Goal: Information Seeking & Learning: Find contact information

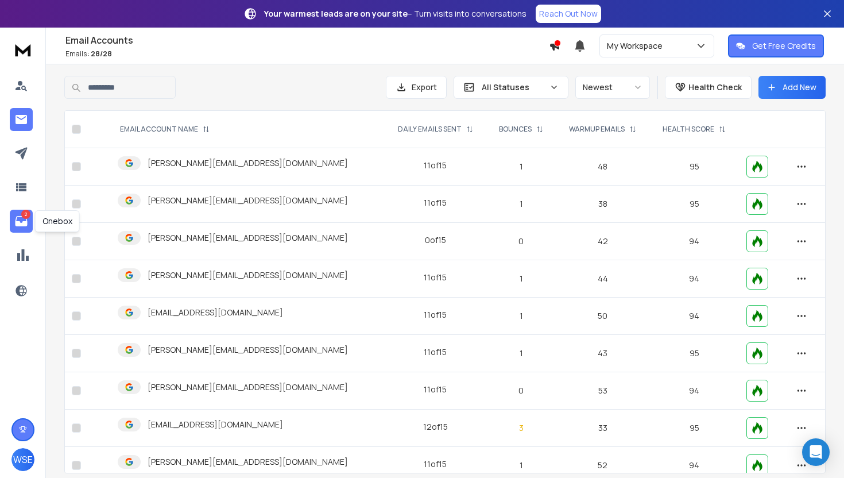
click at [18, 215] on icon at bounding box center [21, 221] width 14 height 14
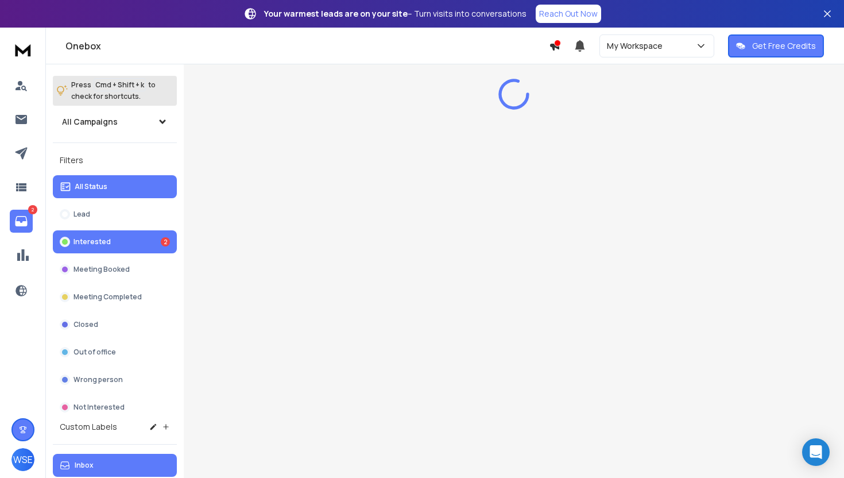
click at [74, 242] on p "Interested" at bounding box center [92, 241] width 37 height 9
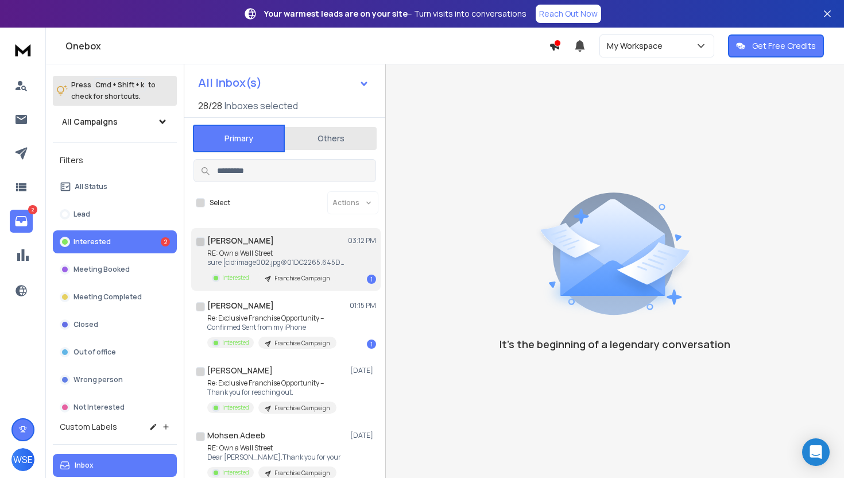
click at [285, 245] on div "[PERSON_NAME] 03:12 PM" at bounding box center [291, 240] width 169 height 11
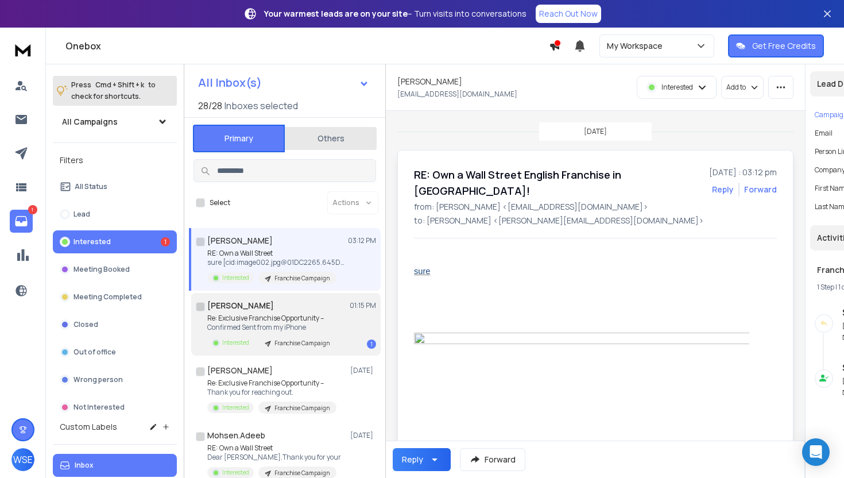
click at [294, 323] on p "Confirmed Sent from my iPhone" at bounding box center [271, 327] width 129 height 9
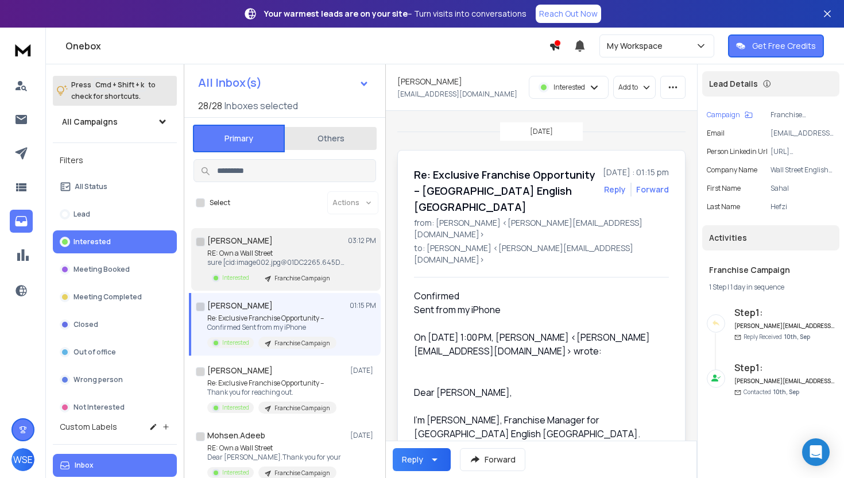
click at [319, 262] on p "sure [cid:image002.jpg@01DC2265.645DEA70] From: [PERSON_NAME]" at bounding box center [276, 262] width 138 height 9
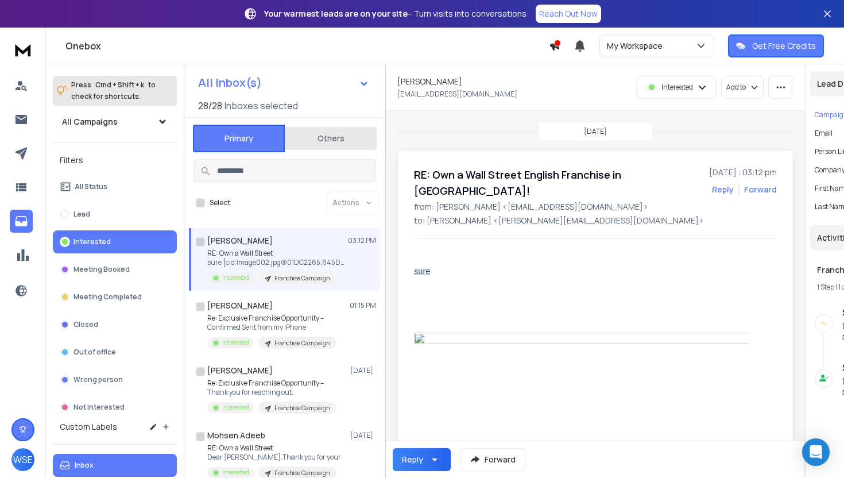
click at [425, 341] on img at bounding box center [581, 401] width 335 height 138
click at [424, 272] on span "sure" at bounding box center [422, 270] width 17 height 9
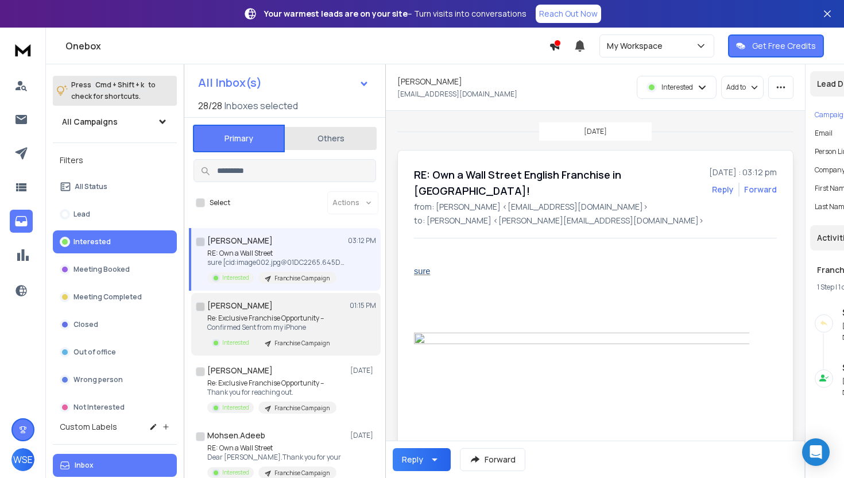
click at [261, 328] on p "Confirmed Sent from my iPhone" at bounding box center [271, 327] width 129 height 9
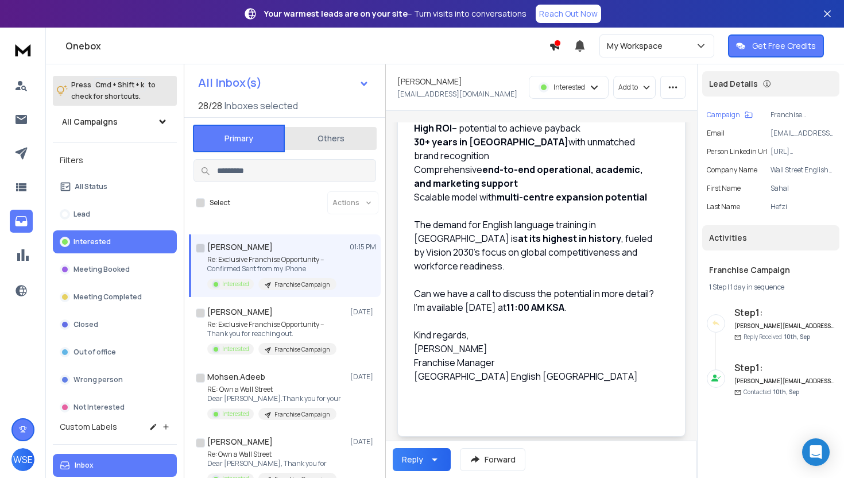
scroll to position [78, 0]
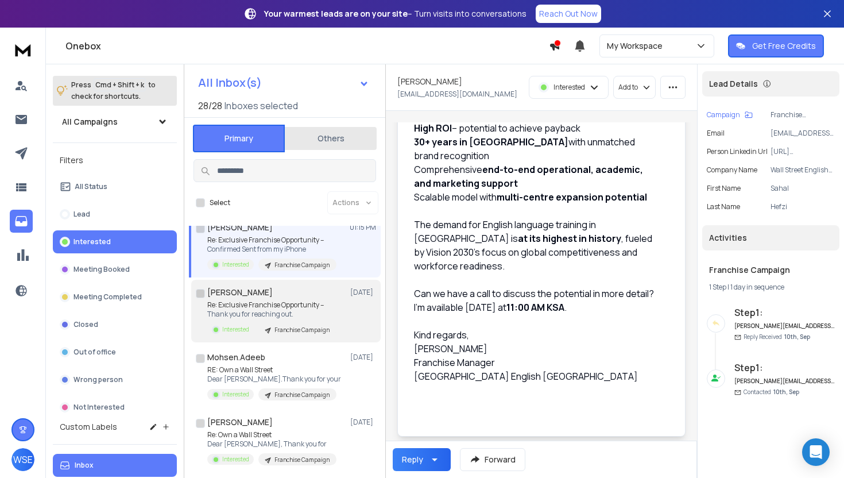
click at [272, 309] on p "Re: Exclusive Franchise Opportunity –" at bounding box center [271, 304] width 129 height 9
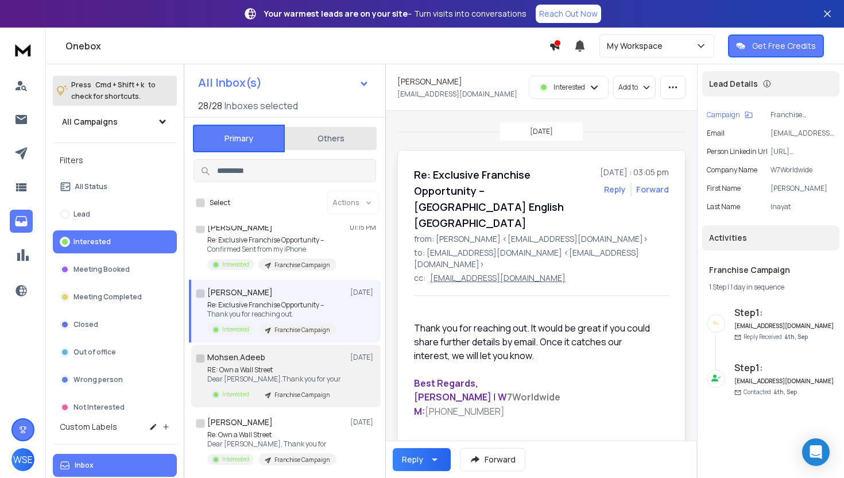
click at [279, 374] on p "Dear [PERSON_NAME].Thank you for your" at bounding box center [274, 378] width 134 height 9
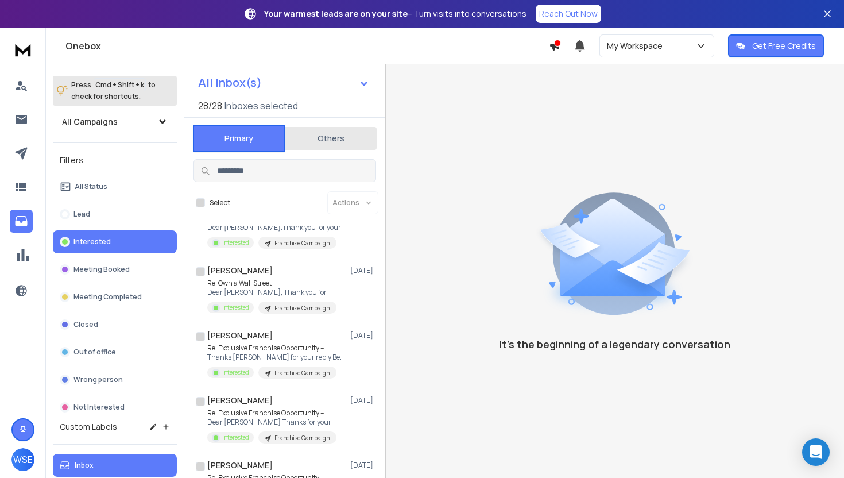
scroll to position [0, 0]
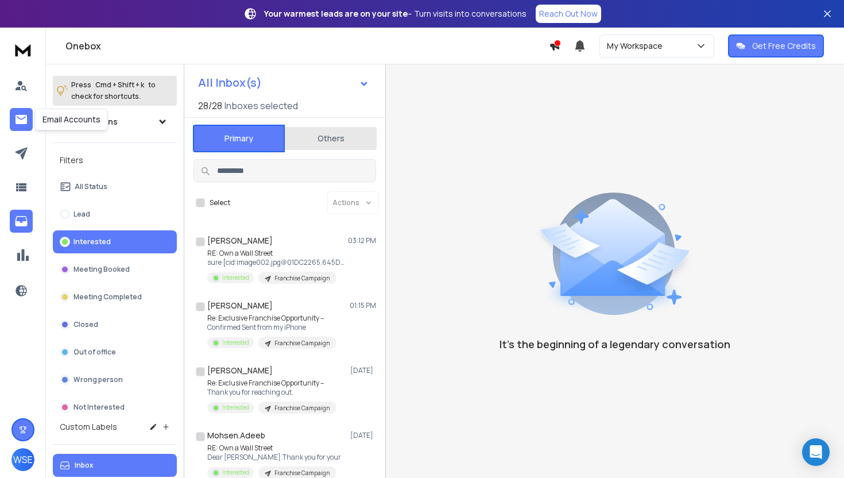
click at [21, 115] on icon at bounding box center [21, 119] width 11 height 9
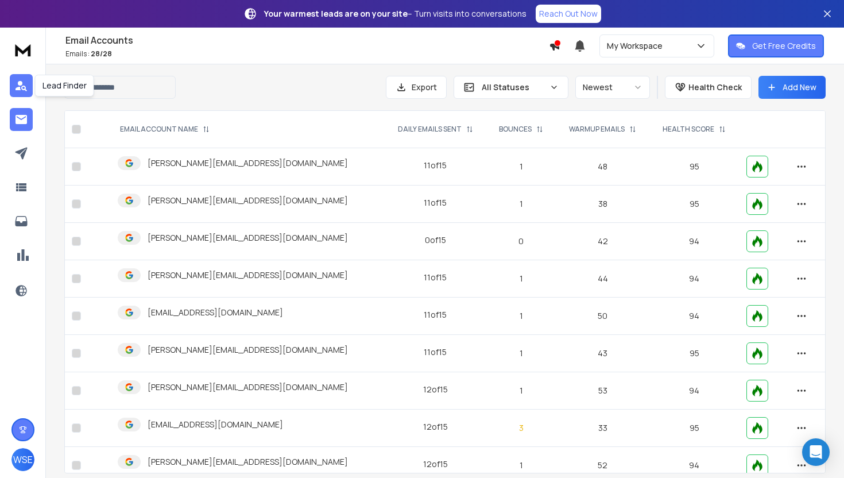
click at [21, 79] on icon at bounding box center [21, 86] width 14 height 14
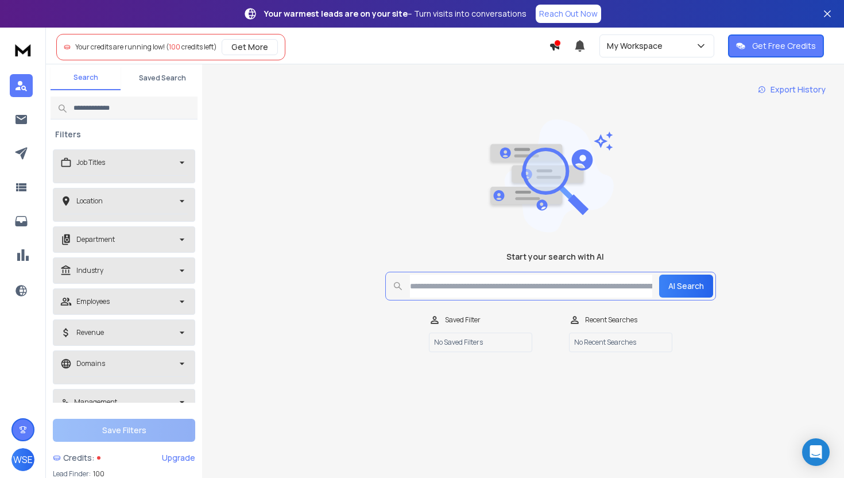
click at [21, 49] on img at bounding box center [22, 49] width 23 height 21
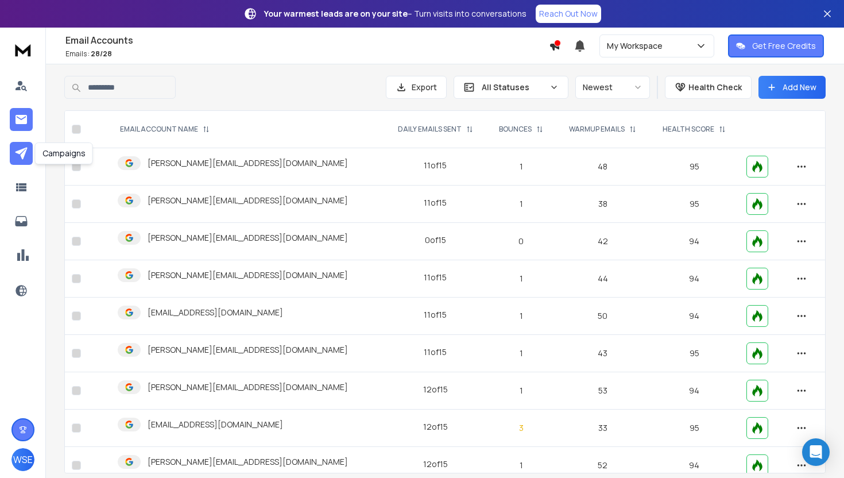
click at [16, 157] on icon at bounding box center [21, 153] width 14 height 14
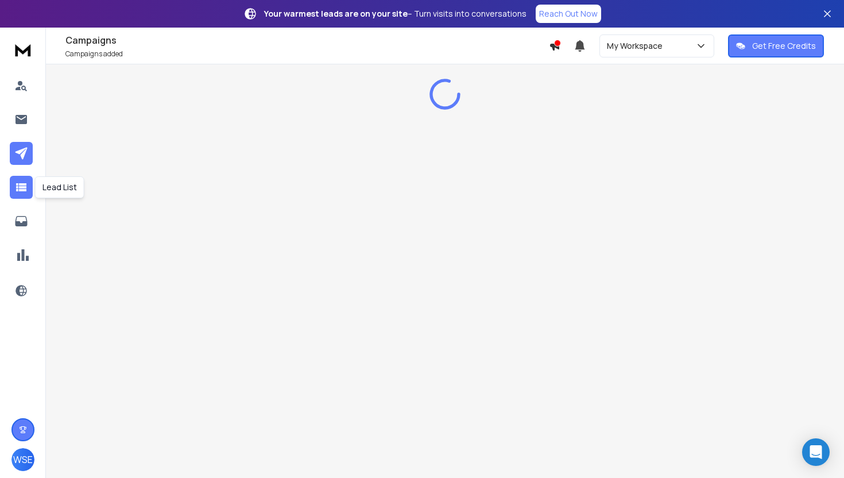
click at [16, 182] on icon at bounding box center [21, 187] width 14 height 14
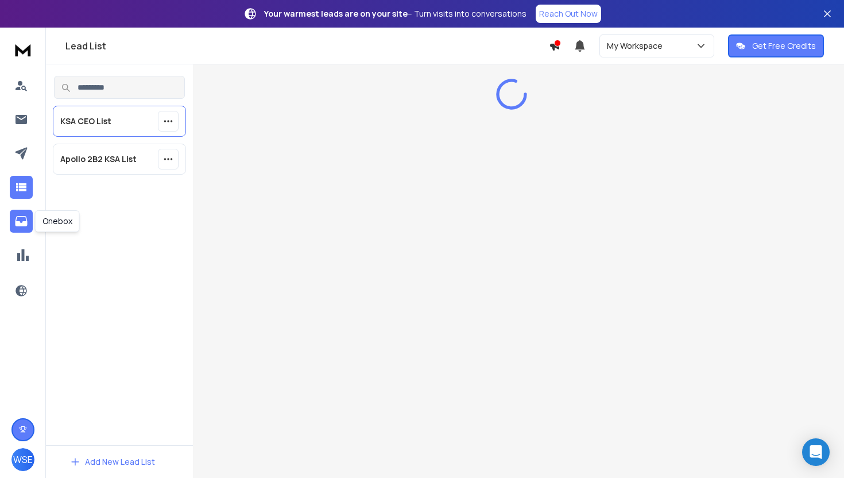
click at [16, 215] on icon at bounding box center [21, 221] width 14 height 14
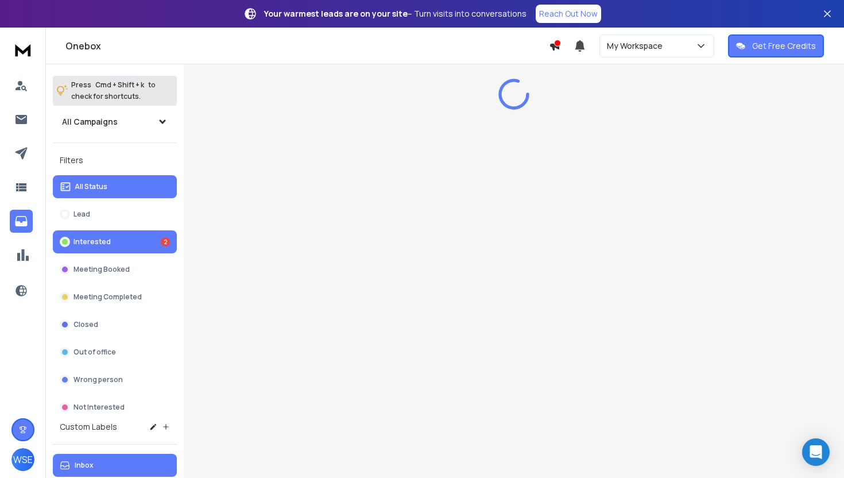
click at [82, 245] on p "Interested" at bounding box center [92, 241] width 37 height 9
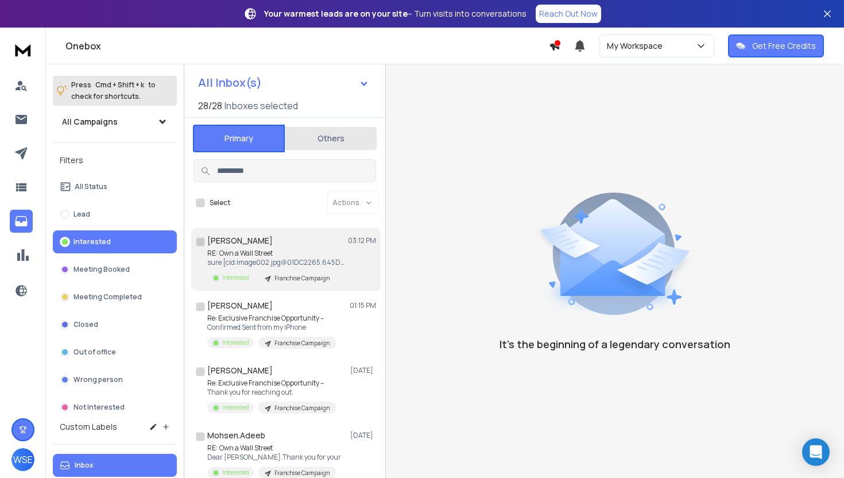
click at [296, 247] on div "[PERSON_NAME] 03:12 PM RE: Own a Wall Street sure [cid:image002.jpg@01DC2265.64…" at bounding box center [291, 259] width 169 height 49
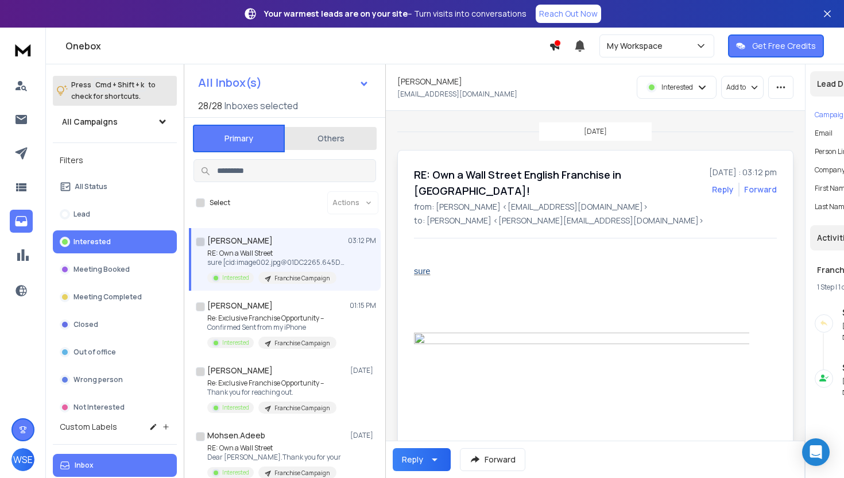
click at [305, 254] on p "RE: Own a Wall Street" at bounding box center [276, 253] width 138 height 9
click at [427, 338] on img at bounding box center [581, 401] width 335 height 138
copy p "[DOMAIN_NAME]>"
drag, startPoint x: 602, startPoint y: 209, endPoint x: 547, endPoint y: 208, distance: 54.6
click at [547, 208] on p "from: [PERSON_NAME] <[EMAIL_ADDRESS][DOMAIN_NAME]>" at bounding box center [595, 206] width 363 height 11
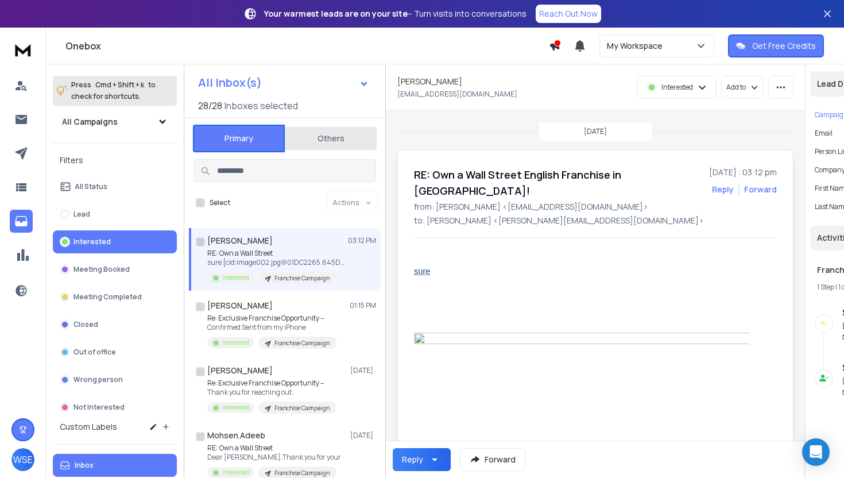
click at [620, 200] on div "RE: Own a Wall Street English Franchise in [GEOGRAPHIC_DATA]! [DATE] : 03:12 pm…" at bounding box center [595, 197] width 363 height 60
copy p "[EMAIL_ADDRESS][DOMAIN_NAME]>"
drag, startPoint x: 607, startPoint y: 205, endPoint x: 513, endPoint y: 204, distance: 94.2
click at [513, 204] on p "from: [PERSON_NAME] <[EMAIL_ADDRESS][DOMAIN_NAME]>" at bounding box center [595, 206] width 363 height 11
